Goal: Communication & Community: Answer question/provide support

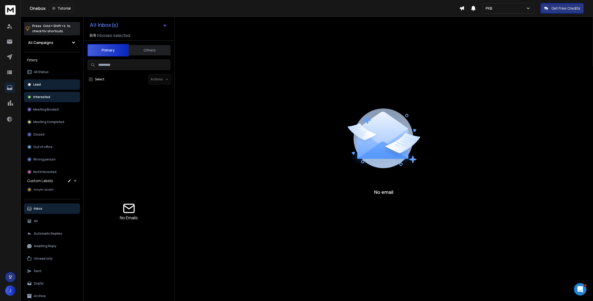
click at [49, 93] on button "Interested" at bounding box center [52, 97] width 56 height 10
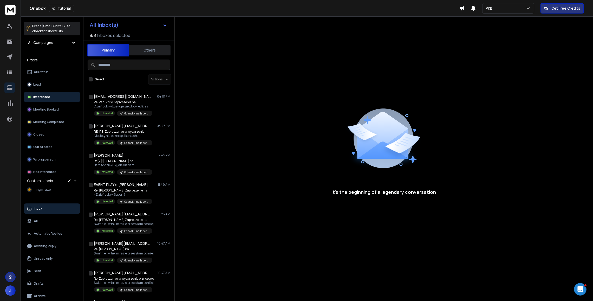
click at [50, 83] on button "Lead" at bounding box center [52, 84] width 56 height 10
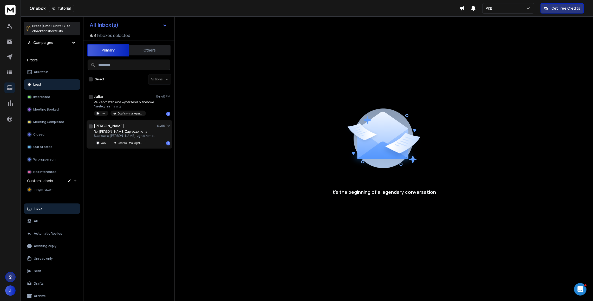
click at [155, 137] on p "Szanowna [PERSON_NAME], zgłosiłem skargę" at bounding box center [125, 136] width 62 height 4
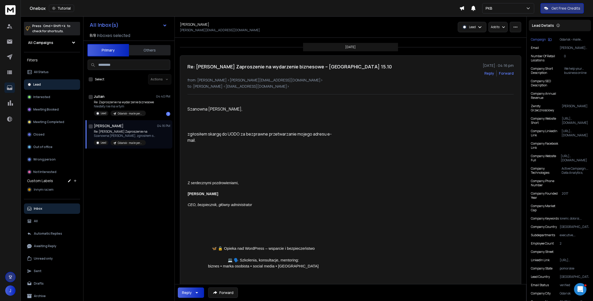
click at [276, 80] on p "from: [PERSON_NAME] <[PERSON_NAME][EMAIL_ADDRESS][DOMAIN_NAME]>" at bounding box center [350, 79] width 326 height 5
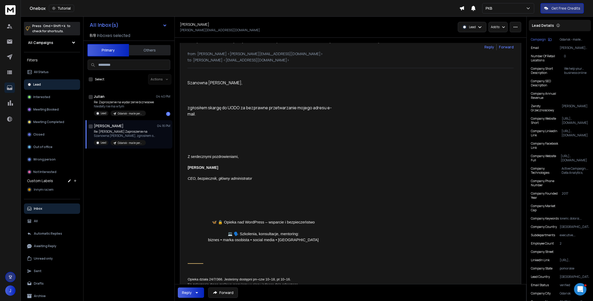
scroll to position [0, 0]
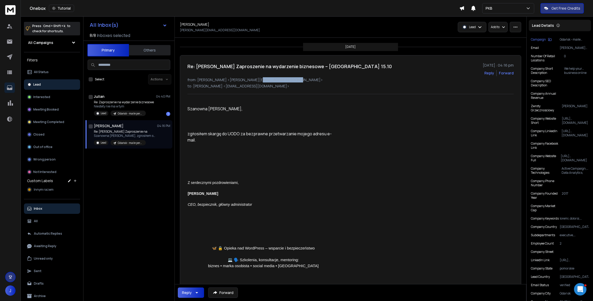
drag, startPoint x: 284, startPoint y: 78, endPoint x: 252, endPoint y: 80, distance: 32.0
click at [252, 80] on p "from: [PERSON_NAME] <[PERSON_NAME][EMAIL_ADDRESS][DOMAIN_NAME]>" at bounding box center [350, 79] width 326 height 5
copy p "[DOMAIN_NAME]>"
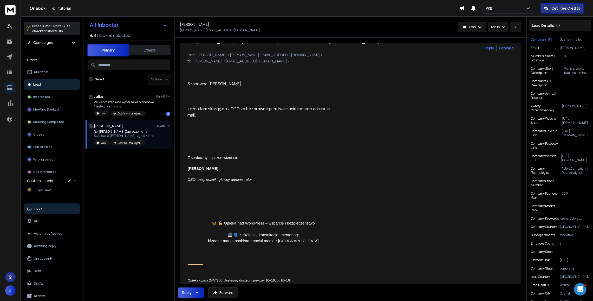
scroll to position [29, 0]
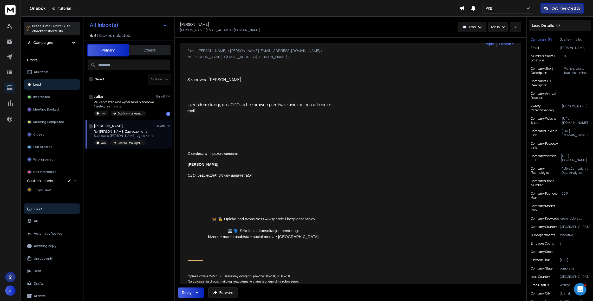
drag, startPoint x: 242, startPoint y: 158, endPoint x: 188, endPoint y: 157, distance: 54.3
click at [188, 157] on div "Z serdecznymi pozdrowieniami, [PERSON_NAME] CEO, bezpiecznik, główny administra…" at bounding box center [263, 164] width 151 height 27
copy strong "[PERSON_NAME]"
click at [477, 29] on div "Lead" at bounding box center [472, 27] width 28 height 10
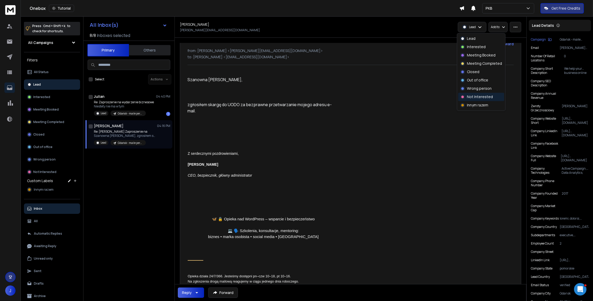
click at [474, 99] on p "Not Interested" at bounding box center [480, 96] width 26 height 5
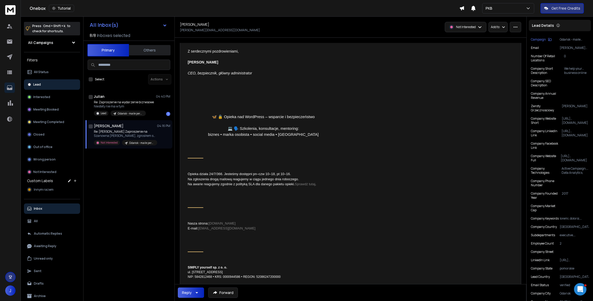
scroll to position [0, 0]
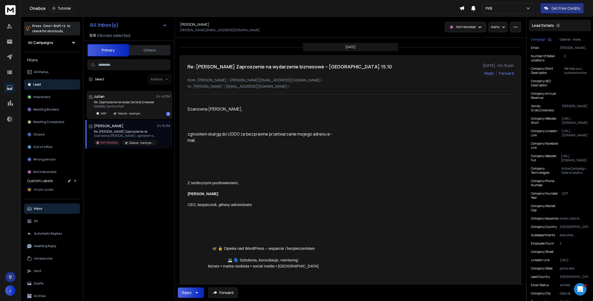
click at [141, 105] on p "Niestety nie ma w tym" at bounding box center [124, 106] width 60 height 4
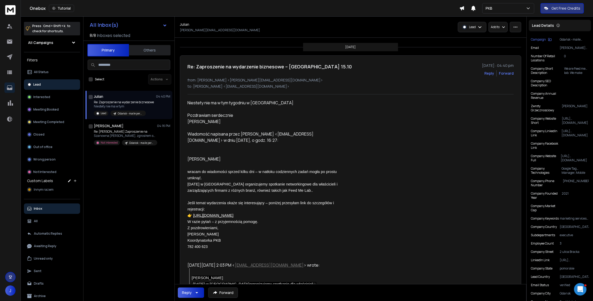
click at [198, 290] on icon "button" at bounding box center [197, 292] width 6 height 6
click at [462, 27] on div at bounding box center [464, 27] width 5 height 5
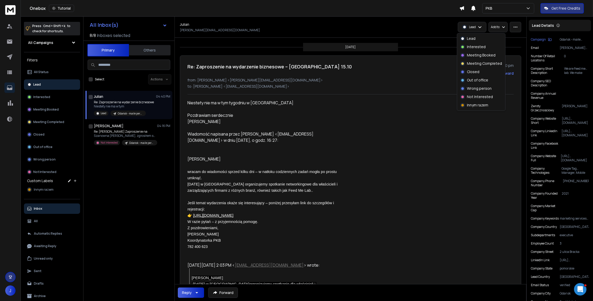
click at [305, 166] on div "[PERSON_NAME]" at bounding box center [263, 162] width 152 height 12
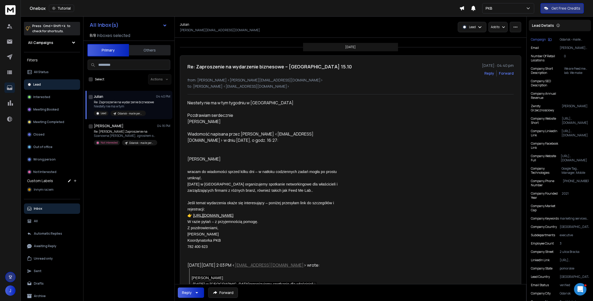
click at [194, 293] on icon "button" at bounding box center [197, 292] width 6 height 6
click at [186, 282] on p "Reply All" at bounding box center [190, 279] width 23 height 7
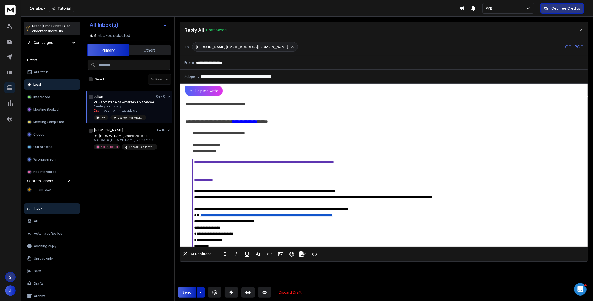
click at [190, 292] on button "Send" at bounding box center [187, 292] width 18 height 10
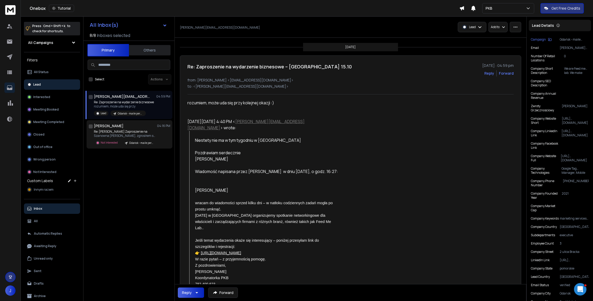
click at [100, 127] on h1 "[PERSON_NAME]" at bounding box center [109, 125] width 30 height 5
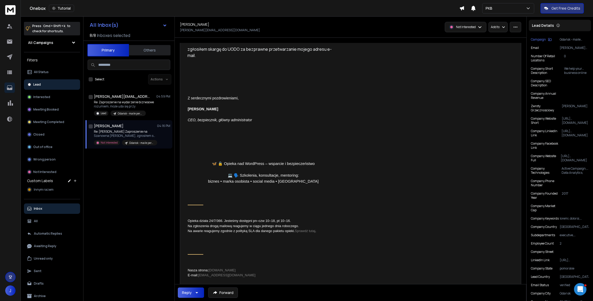
scroll to position [123, 0]
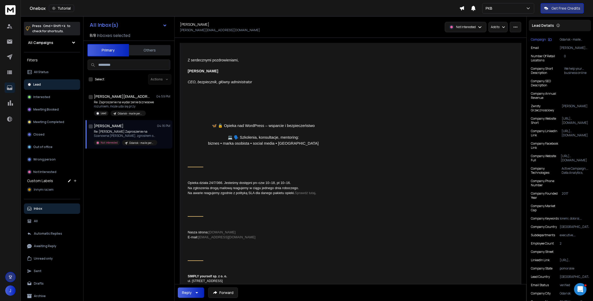
click at [130, 177] on div "[PERSON_NAME][EMAIL_ADDRESS][DOMAIN_NAME] 04:59 PM Re: Zaproszenie na wydarzeni…" at bounding box center [128, 136] width 91 height 93
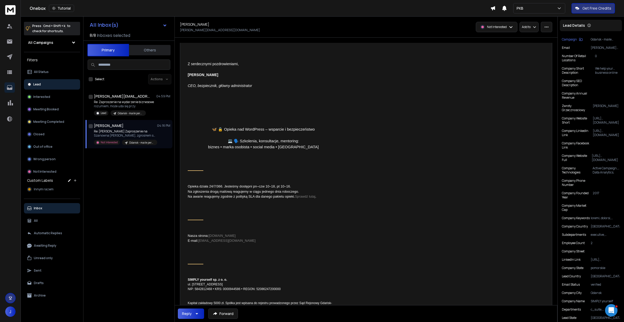
scroll to position [119, 0]
click at [133, 103] on p "Re: Zaproszenie na wydarzenie biznesowe" at bounding box center [124, 102] width 60 height 4
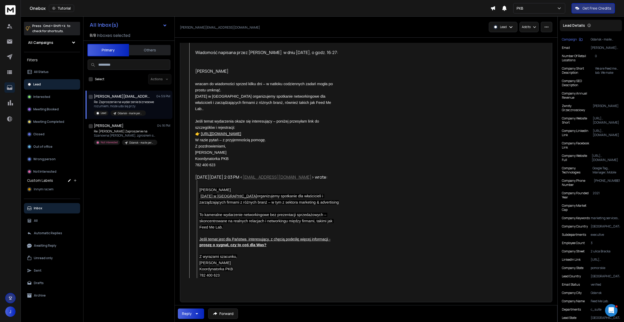
click at [501, 28] on p "Lead" at bounding box center [503, 27] width 7 height 4
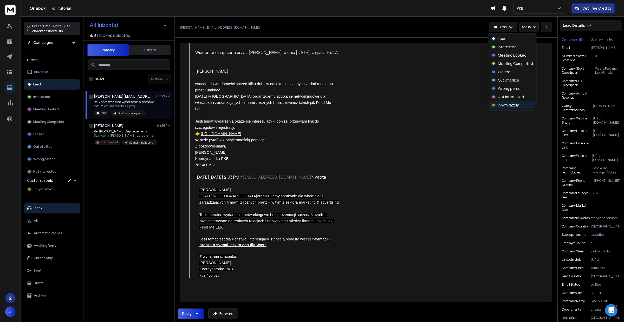
click at [502, 107] on p "Innym razem" at bounding box center [508, 105] width 21 height 5
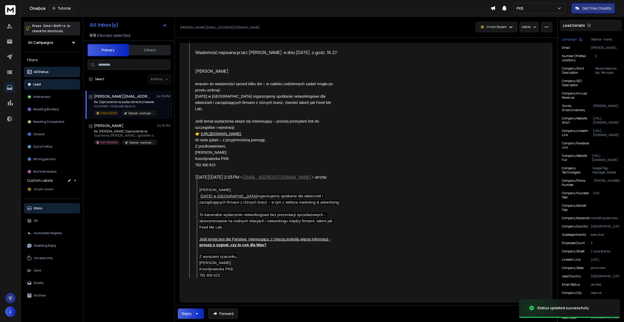
click at [40, 70] on p "All Status" at bounding box center [41, 72] width 15 height 4
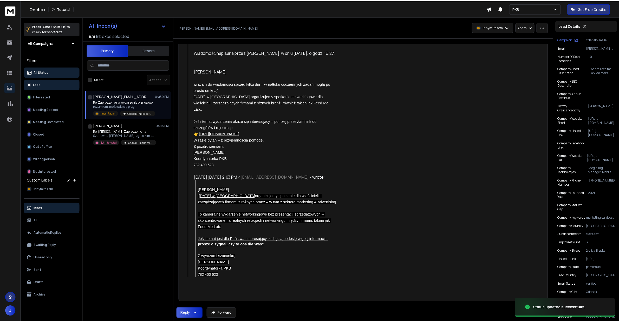
scroll to position [0, 0]
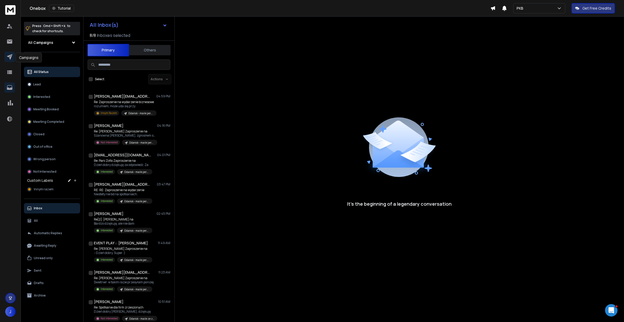
click at [9, 57] on icon at bounding box center [9, 56] width 5 height 5
